Goal: Task Accomplishment & Management: Manage account settings

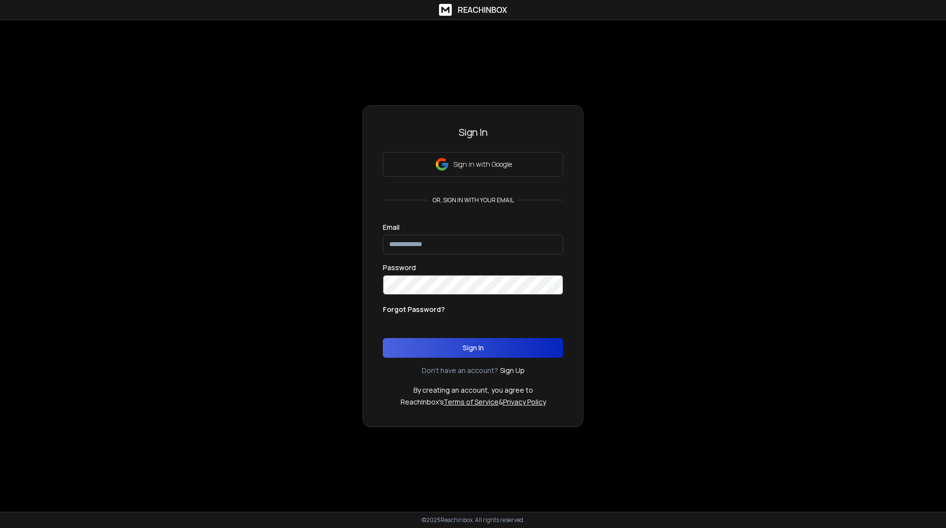
click at [415, 244] on input "email" at bounding box center [473, 245] width 180 height 20
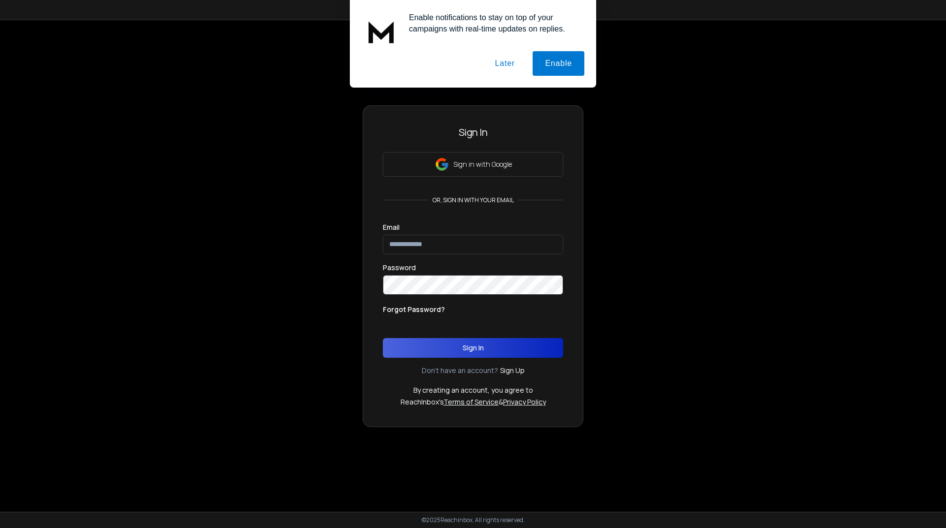
paste input "**********"
type input "**********"
click at [404, 343] on button "Sign In" at bounding box center [473, 348] width 180 height 20
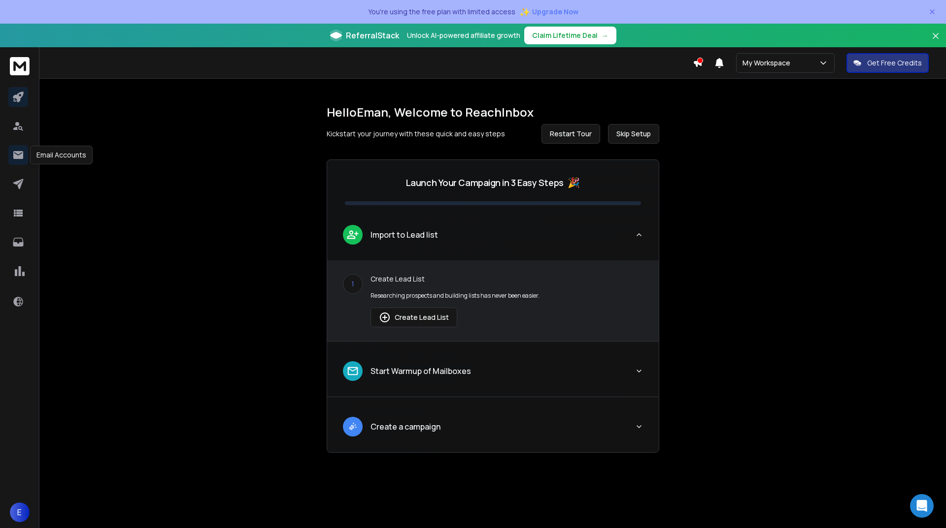
click at [12, 157] on icon at bounding box center [18, 155] width 12 height 12
click at [20, 159] on icon at bounding box center [18, 155] width 10 height 8
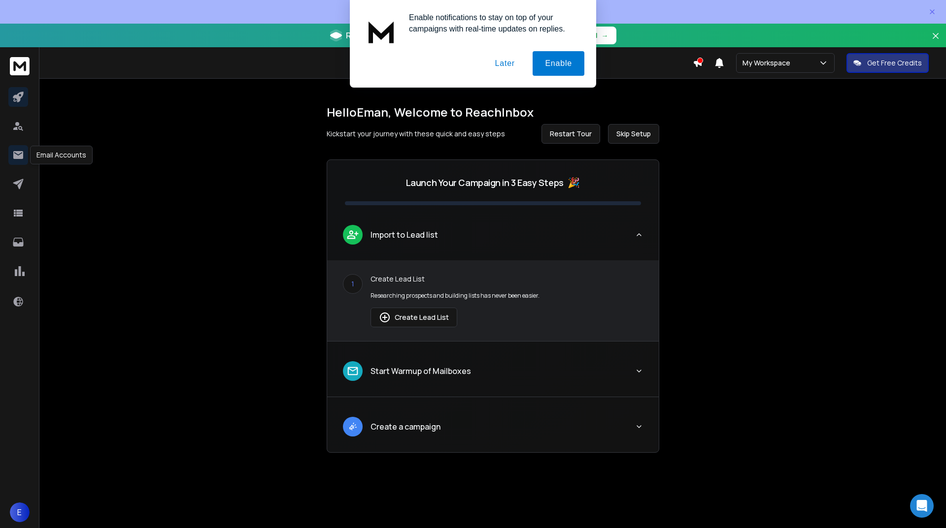
click at [21, 160] on icon at bounding box center [18, 155] width 12 height 12
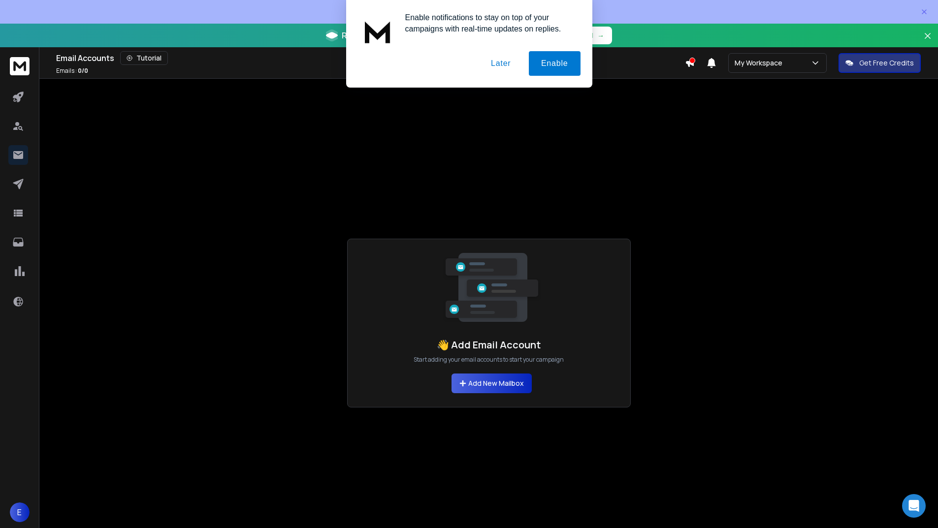
click at [773, 55] on div "Enable notifications to stay on top of your campaigns with real-time updates on…" at bounding box center [469, 44] width 938 height 88
click at [773, 61] on div "Enable notifications to stay on top of your campaigns with real-time updates on…" at bounding box center [469, 44] width 938 height 88
click at [821, 61] on div "Enable notifications to stay on top of your campaigns with real-time updates on…" at bounding box center [469, 44] width 938 height 88
click at [497, 69] on button "Later" at bounding box center [501, 63] width 44 height 25
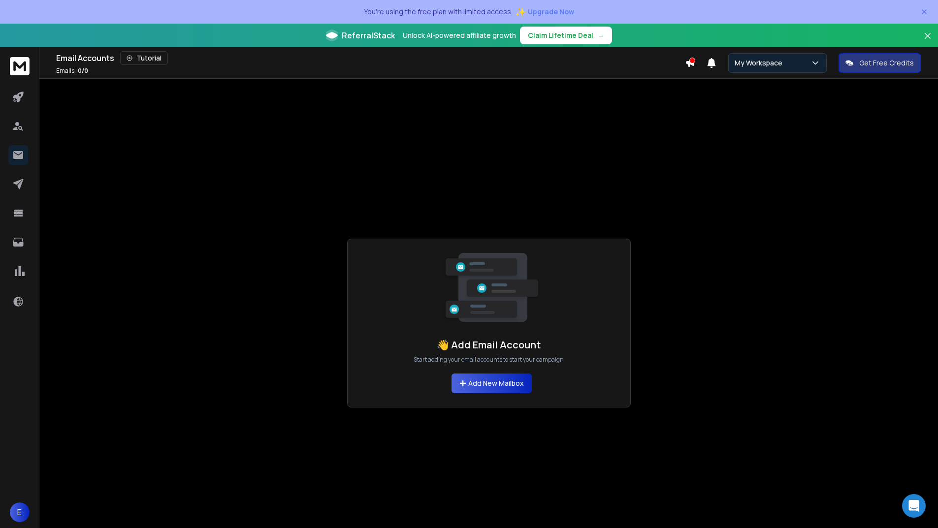
click at [816, 65] on icon "button" at bounding box center [816, 63] width 10 height 10
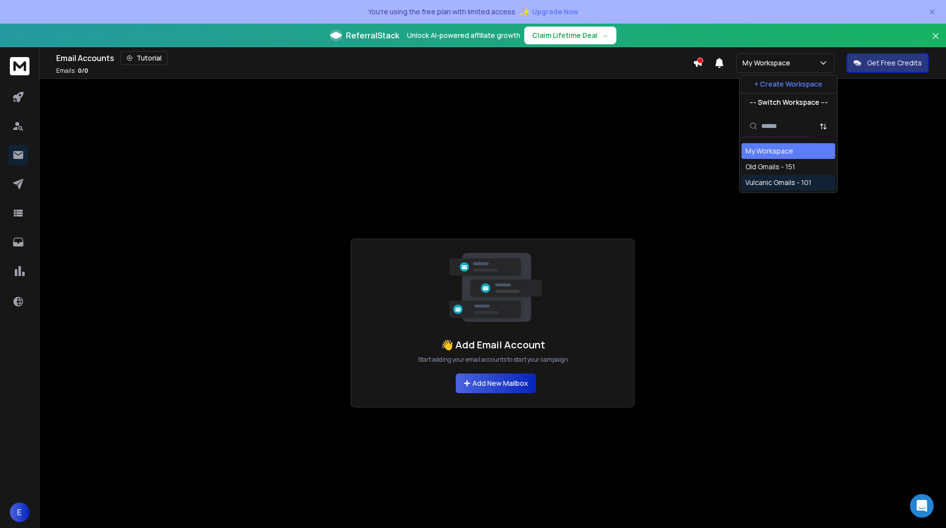
click at [786, 183] on div "Vulcanic Gmails - 101" at bounding box center [778, 183] width 66 height 10
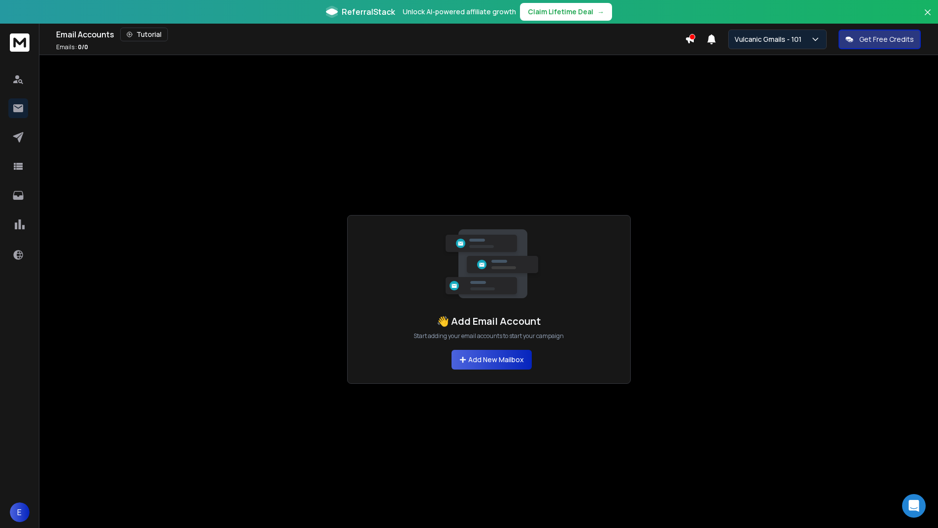
click at [818, 43] on icon "button" at bounding box center [816, 39] width 10 height 10
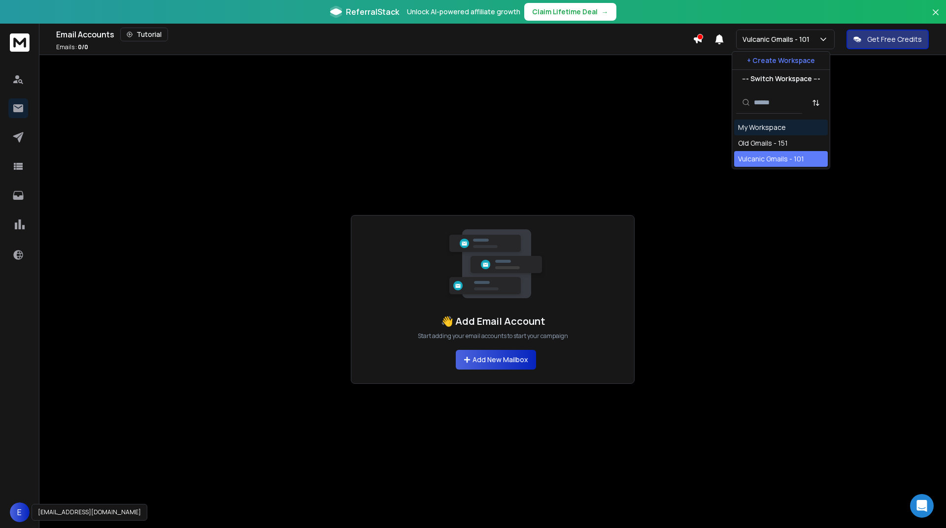
click at [27, 516] on span "E" at bounding box center [20, 513] width 20 height 20
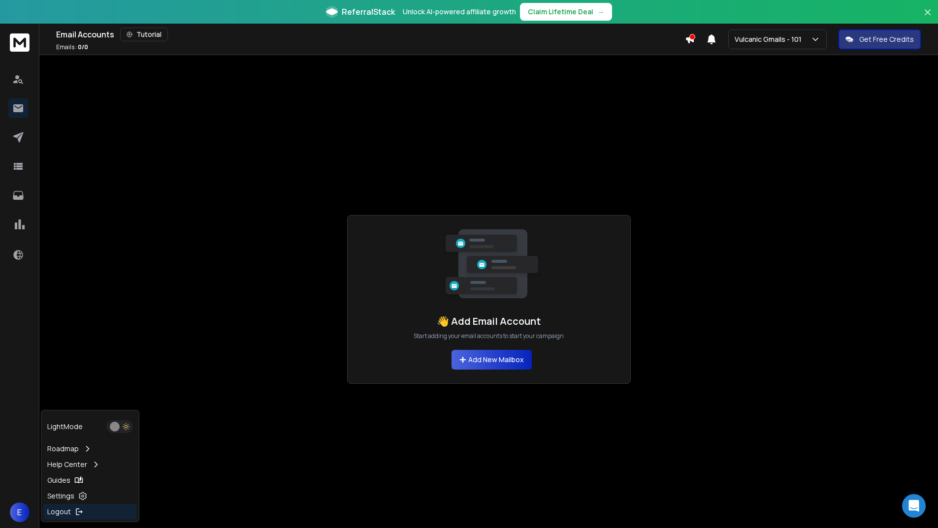
click at [55, 516] on p "Logout" at bounding box center [59, 512] width 24 height 10
